Goal: Task Accomplishment & Management: Use online tool/utility

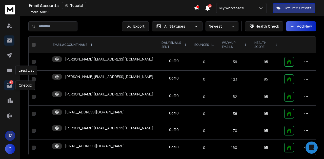
click at [10, 85] on icon at bounding box center [9, 85] width 6 height 6
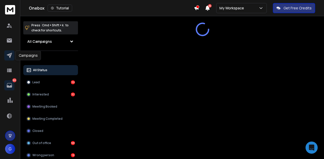
click at [11, 54] on icon at bounding box center [9, 55] width 5 height 5
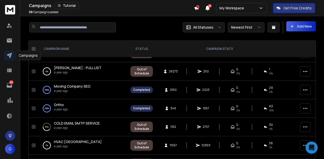
scroll to position [712, 0]
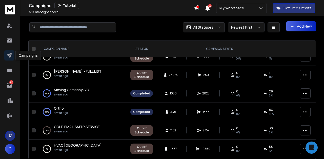
click at [75, 93] on p "a year ago" at bounding box center [72, 94] width 37 height 4
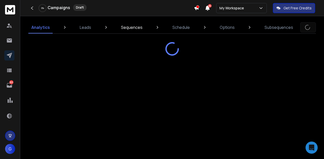
click at [133, 26] on p "Sequences" at bounding box center [132, 27] width 22 height 6
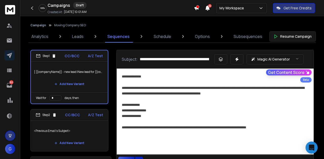
scroll to position [2, 0]
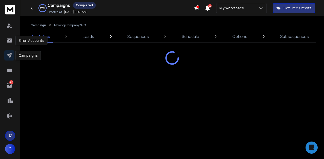
click at [8, 57] on icon at bounding box center [9, 55] width 6 height 6
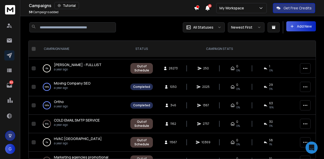
scroll to position [700, 0]
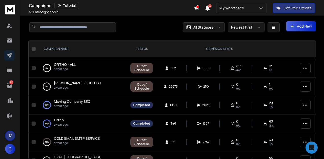
click at [72, 100] on span "Moving Company SEO" at bounding box center [72, 101] width 37 height 5
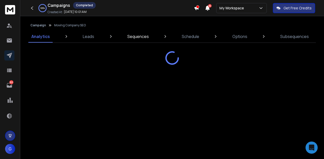
click at [136, 40] on link "Sequences" at bounding box center [138, 36] width 28 height 12
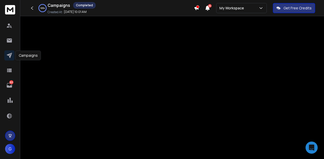
click at [9, 57] on icon at bounding box center [9, 55] width 6 height 6
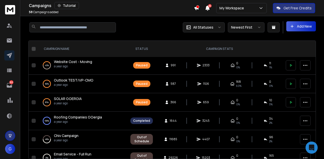
scroll to position [555, 0]
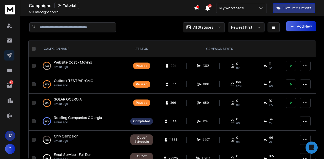
click at [88, 119] on span "Roofing Companies GOergia" at bounding box center [78, 117] width 48 height 5
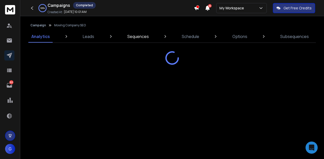
click at [132, 37] on p "Sequences" at bounding box center [138, 36] width 22 height 6
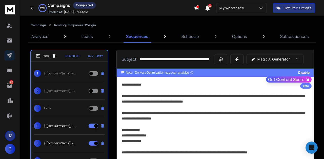
click at [61, 80] on div "1 {{{companyName}} - Roofing leads |Roofing leads - {{companyName}} }" at bounding box center [69, 73] width 71 height 17
click at [61, 104] on div "3 Intro" at bounding box center [69, 108] width 71 height 17
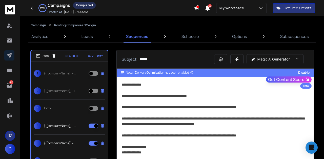
click at [61, 130] on div "4 {{{companyName}} - new lead |New lead for {{companyName}} }" at bounding box center [69, 125] width 71 height 17
type input "**********"
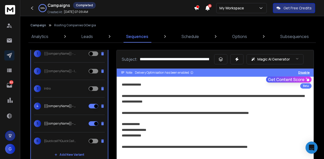
scroll to position [22, 0]
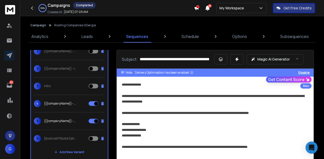
click at [62, 124] on div "5 {{{companyName}} - new lead |New lead for {{companyName}} }" at bounding box center [55, 120] width 43 height 7
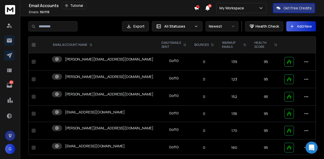
click at [11, 52] on link at bounding box center [9, 55] width 10 height 10
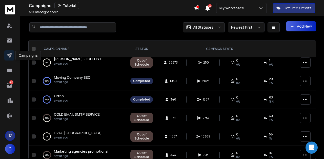
scroll to position [720, 0]
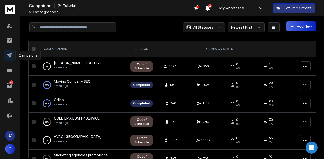
click at [59, 100] on span "Ortho" at bounding box center [59, 99] width 10 height 5
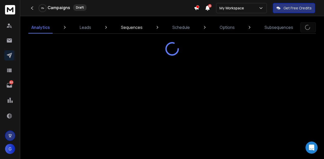
click at [130, 25] on p "Sequences" at bounding box center [132, 27] width 22 height 6
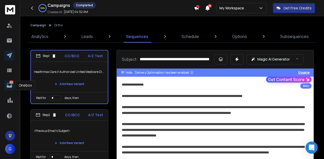
click at [9, 85] on icon at bounding box center [9, 85] width 6 height 6
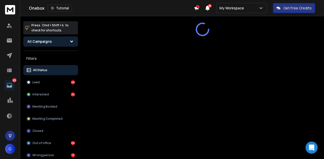
click at [69, 39] on icon at bounding box center [71, 41] width 5 height 5
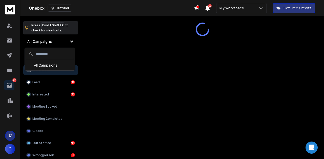
click at [90, 49] on div "Press Cmd + Shift + k to check for shortcuts. All Campaigns All Campaigns Filte…" at bounding box center [172, 95] width 304 height 159
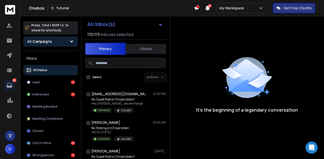
click at [62, 40] on button "All Campaigns" at bounding box center [50, 41] width 55 height 10
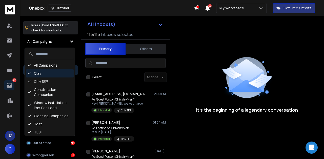
click at [49, 71] on div "Clay" at bounding box center [50, 73] width 48 height 8
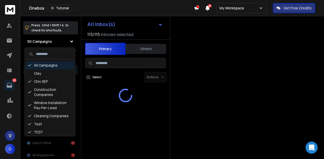
click at [49, 63] on div "All Campaigns" at bounding box center [50, 65] width 48 height 8
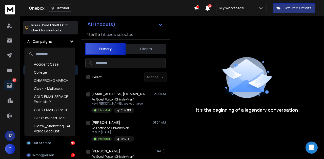
scroll to position [389, 0]
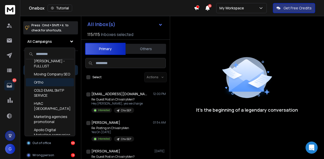
click at [49, 86] on div "Ortho" at bounding box center [50, 82] width 48 height 8
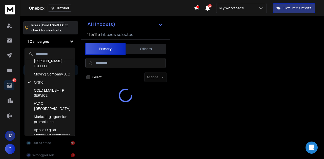
click at [209, 60] on div at bounding box center [247, 95] width 154 height 159
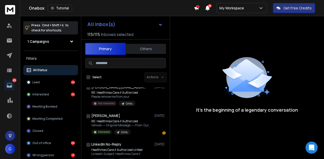
scroll to position [340, 0]
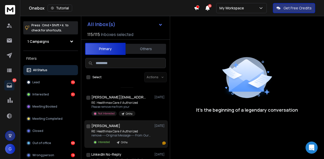
click at [134, 126] on div "Eli Batish 10 Sep, 2024" at bounding box center [128, 125] width 74 height 5
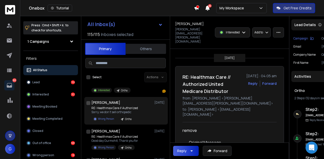
scroll to position [246, 0]
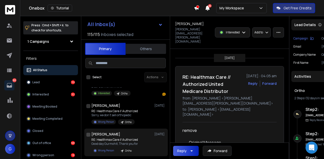
click at [128, 134] on div "Christelle Nasrallah 01 Oct, 2024" at bounding box center [128, 134] width 74 height 5
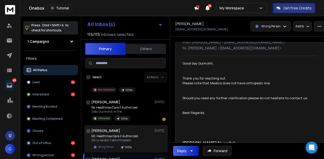
scroll to position [219, 0]
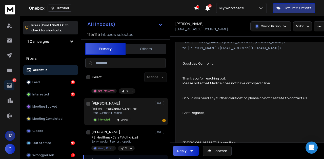
click at [136, 116] on div "Re: Healthmax Care // Authorized Dear Gurmohit I m the Interested Ortho" at bounding box center [114, 114] width 46 height 15
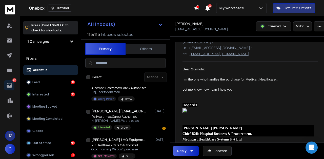
scroll to position [148, 0]
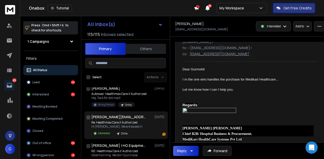
click at [118, 117] on h1 "Ryan@healthsupply770.com +1" at bounding box center [119, 116] width 56 height 5
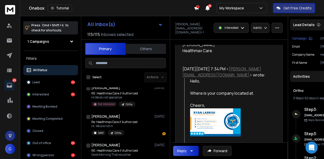
scroll to position [23, 0]
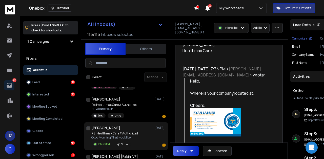
click at [129, 134] on p "RE: Healthmax Care // Authorized" at bounding box center [114, 133] width 47 height 4
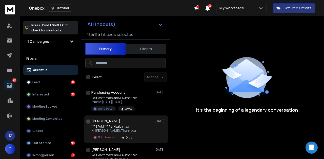
scroll to position [430, 0]
click at [130, 127] on p "*** SPAM *** Re: Healthmax" at bounding box center [113, 126] width 45 height 4
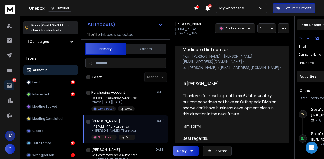
scroll to position [35, 0]
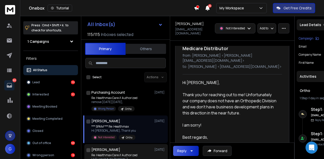
click at [130, 157] on p "Re: Healthmax Care // Authorized" at bounding box center [114, 155] width 46 height 4
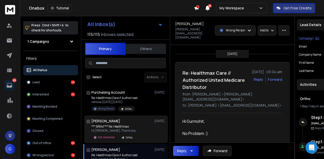
click at [139, 136] on div "*** SPAM *** Re: Healthmax Hi Mr. Ghuman, Thank you Not Interested Ortho" at bounding box center [128, 131] width 74 height 15
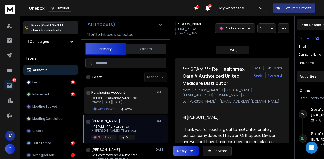
click at [128, 96] on p "Re: Healthmax Care // Authorized" at bounding box center [114, 98] width 46 height 4
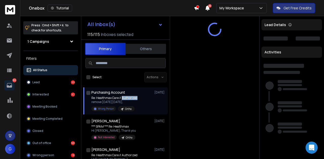
click at [128, 96] on p "Re: Healthmax Care // Authorized" at bounding box center [114, 98] width 46 height 4
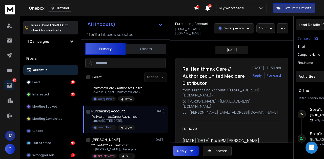
click at [128, 96] on div "Ortho" at bounding box center [126, 98] width 17 height 5
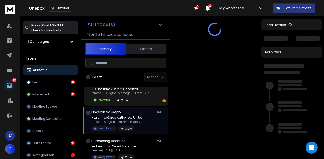
scroll to position [380, 0]
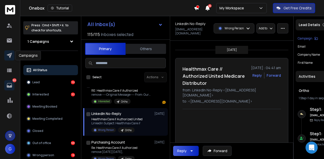
click at [10, 56] on icon at bounding box center [9, 55] width 5 height 5
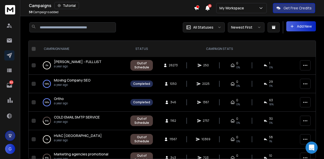
scroll to position [720, 0]
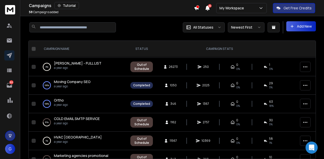
click at [64, 102] on h1 "Ortho" at bounding box center [61, 100] width 14 height 5
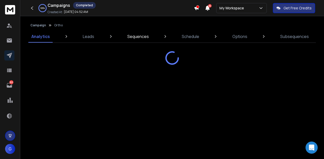
click at [125, 35] on link "Sequences" at bounding box center [138, 36] width 28 height 12
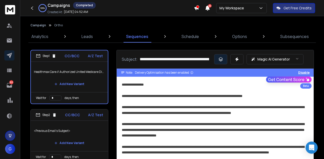
scroll to position [0, 38]
drag, startPoint x: 156, startPoint y: 59, endPoint x: 220, endPoint y: 59, distance: 64.0
click at [220, 59] on div "**********" at bounding box center [215, 59] width 197 height 18
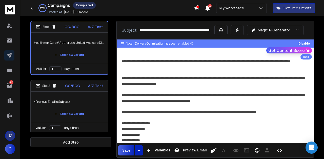
scroll to position [96, 0]
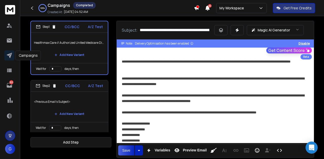
click at [7, 56] on icon at bounding box center [9, 55] width 6 height 6
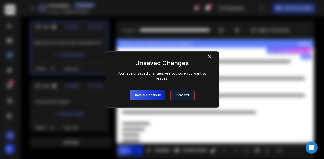
click at [175, 92] on button "Discard" at bounding box center [182, 95] width 24 height 10
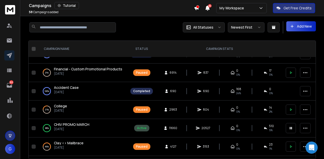
scroll to position [270, 0]
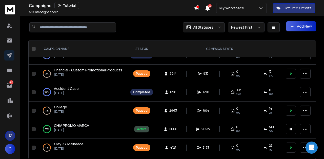
click at [69, 127] on span "CHIV PROMO MARCH" at bounding box center [71, 125] width 35 height 5
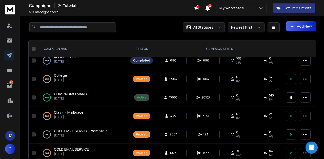
scroll to position [343, 0]
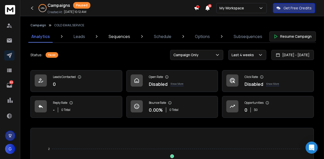
click at [120, 34] on p "Sequences" at bounding box center [120, 36] width 22 height 6
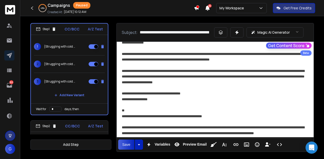
scroll to position [7, 0]
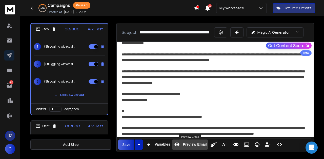
click at [183, 144] on span "Preview Email" at bounding box center [195, 144] width 26 height 4
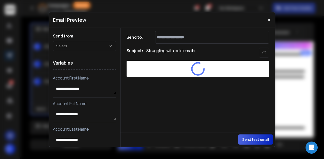
type textarea "**********"
type textarea "*******"
type textarea "********"
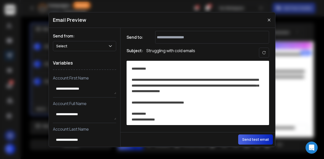
type textarea "******"
type textarea "**********"
type textarea "*****"
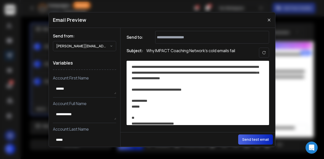
scroll to position [0, 0]
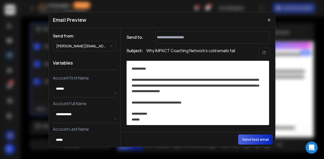
click at [266, 14] on div "Email Preview" at bounding box center [162, 19] width 226 height 15
click at [266, 16] on div "Email Preview" at bounding box center [162, 19] width 226 height 15
click at [266, 18] on div "Email Preview" at bounding box center [162, 19] width 226 height 15
click at [269, 20] on icon at bounding box center [269, 19] width 3 height 3
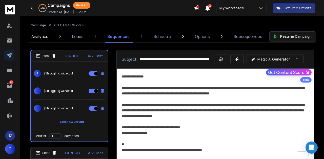
click at [48, 38] on p "Analytics" at bounding box center [39, 36] width 17 height 6
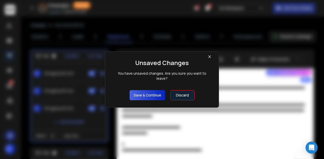
click at [175, 91] on button "Discard" at bounding box center [182, 95] width 24 height 10
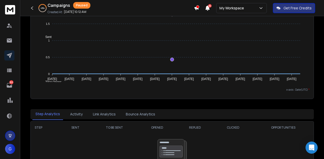
scroll to position [169, 0]
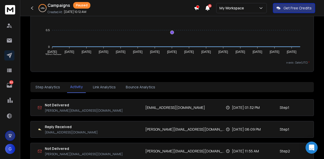
click at [74, 81] on button "Activity" at bounding box center [76, 87] width 19 height 12
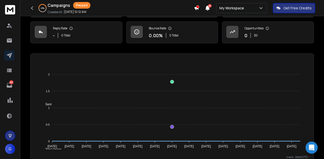
scroll to position [0, 0]
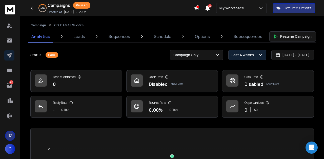
click at [238, 56] on p "Last 4 weeks" at bounding box center [243, 54] width 24 height 5
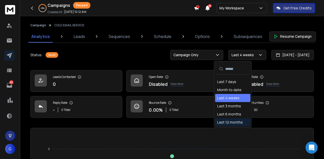
click at [229, 123] on div "Last 12 months" at bounding box center [230, 122] width 26 height 5
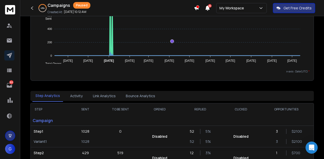
scroll to position [179, 0]
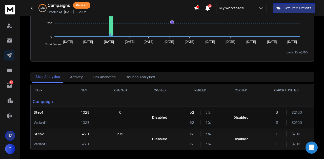
click at [107, 118] on td "0" at bounding box center [120, 118] width 43 height 22
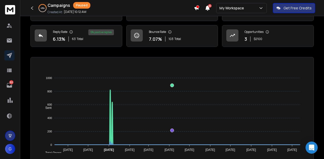
scroll to position [0, 0]
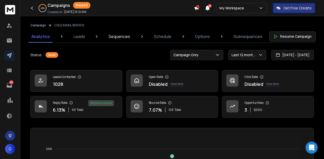
click at [116, 33] on link "Sequences" at bounding box center [119, 36] width 28 height 12
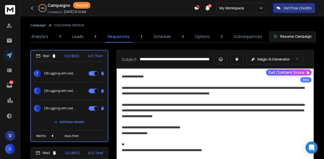
click at [64, 73] on p "{Struggling with cold emails|Why {{companyName}}’s cold emails fail|{{companyNa…" at bounding box center [60, 73] width 32 height 4
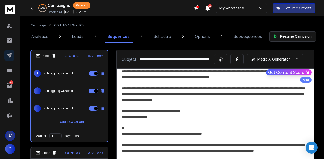
scroll to position [27, 0]
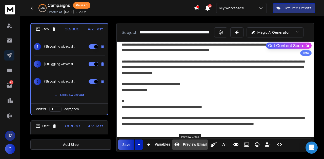
click at [189, 144] on span "Preview Email" at bounding box center [195, 144] width 26 height 4
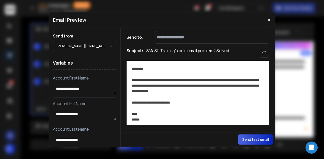
scroll to position [17, 0]
drag, startPoint x: 192, startPoint y: 105, endPoint x: 137, endPoint y: 69, distance: 65.7
click at [137, 69] on div "**********" at bounding box center [197, 93] width 142 height 64
drag, startPoint x: 186, startPoint y: 101, endPoint x: 133, endPoint y: 71, distance: 60.8
click at [133, 71] on div "**********" at bounding box center [197, 93] width 142 height 64
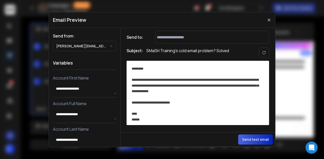
click at [132, 67] on div "**********" at bounding box center [197, 93] width 142 height 64
drag, startPoint x: 132, startPoint y: 67, endPoint x: 140, endPoint y: 68, distance: 8.2
click at [140, 68] on div "**********" at bounding box center [197, 93] width 142 height 64
click at [267, 22] on div "Email Preview" at bounding box center [162, 19] width 226 height 15
click at [267, 20] on icon at bounding box center [269, 20] width 4 height 4
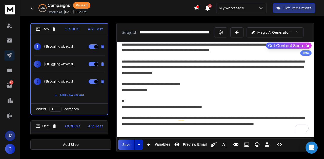
scroll to position [0, 0]
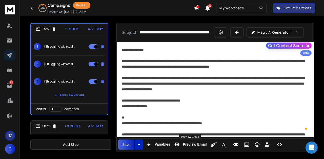
click at [195, 139] on div "Save Save Save as Template Variables Insert Variable Preview Email Preview Emai…" at bounding box center [174, 144] width 112 height 12
click at [193, 146] on span "Preview Email" at bounding box center [195, 144] width 26 height 4
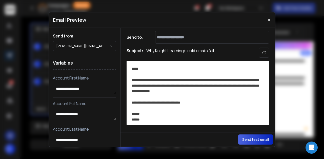
click at [134, 80] on div "**********" at bounding box center [197, 85] width 131 height 17
drag, startPoint x: 134, startPoint y: 80, endPoint x: 184, endPoint y: 113, distance: 59.6
click at [184, 113] on div "**********" at bounding box center [197, 93] width 142 height 64
drag, startPoint x: 204, startPoint y: 105, endPoint x: 136, endPoint y: 62, distance: 81.0
click at [136, 62] on div "**********" at bounding box center [197, 93] width 142 height 64
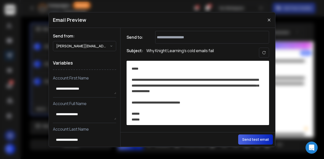
click at [269, 18] on icon at bounding box center [269, 20] width 4 height 4
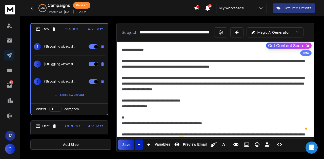
click at [210, 85] on div "**********" at bounding box center [215, 83] width 187 height 17
click at [180, 142] on div "Preview Email" at bounding box center [189, 144] width 35 height 8
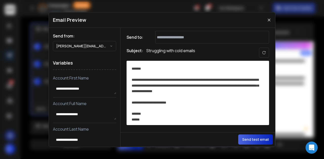
click at [215, 43] on div at bounding box center [212, 37] width 114 height 13
click at [214, 38] on input at bounding box center [212, 37] width 110 height 9
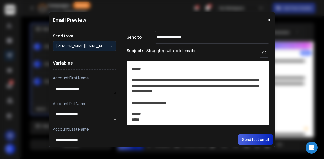
type input "**********"
click at [98, 46] on p "jasbir@healthmaxxcare.com" at bounding box center [83, 46] width 54 height 5
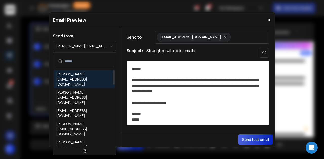
click at [96, 70] on div "jasbir@healthmaxxcare.com" at bounding box center [84, 79] width 61 height 18
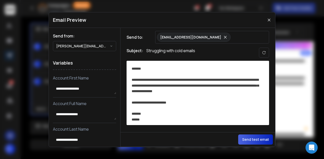
click at [93, 40] on div "Send from: jasbir@healthmaxxcare.com" at bounding box center [84, 42] width 63 height 18
click at [91, 46] on p "jasbir@healthmaxxcare.com" at bounding box center [83, 46] width 54 height 5
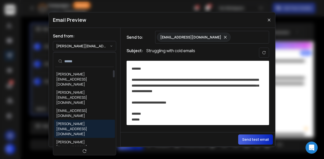
click at [83, 120] on div "Stella@studentguide.pro" at bounding box center [84, 129] width 61 height 18
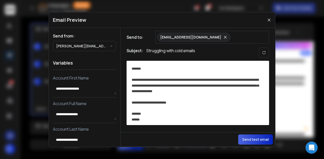
click at [253, 142] on button "Send test email" at bounding box center [255, 139] width 35 height 10
click at [271, 19] on icon at bounding box center [269, 20] width 4 height 4
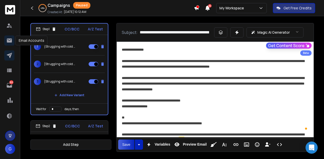
click at [11, 41] on icon at bounding box center [9, 40] width 5 height 4
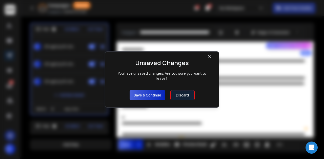
click at [177, 95] on button "Discard" at bounding box center [182, 95] width 24 height 10
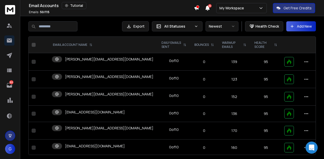
click at [63, 20] on div "Export All Statuses Newest Health Check Add New EMAIL ACCOUNT NAME DAILY EMAILS…" at bounding box center [172, 88] width 304 height 144
click at [61, 25] on input at bounding box center [52, 26] width 49 height 10
paste input "**********"
type input "**********"
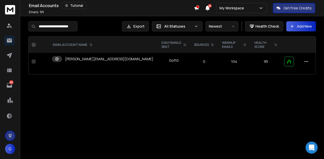
click at [79, 70] on caption at bounding box center [172, 72] width 287 height 4
click at [123, 72] on caption at bounding box center [172, 72] width 287 height 4
click at [157, 64] on td "0 of 10" at bounding box center [173, 59] width 33 height 13
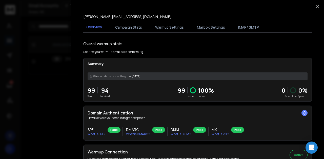
click at [166, 23] on button "Warmup Settings" at bounding box center [169, 27] width 35 height 11
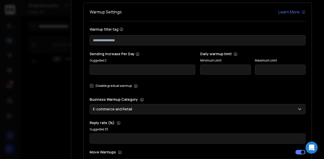
scroll to position [55, 0]
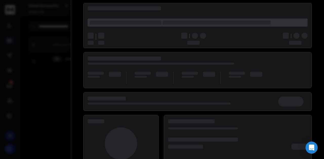
click at [52, 90] on div at bounding box center [162, 79] width 324 height 159
